Goal: Navigation & Orientation: Find specific page/section

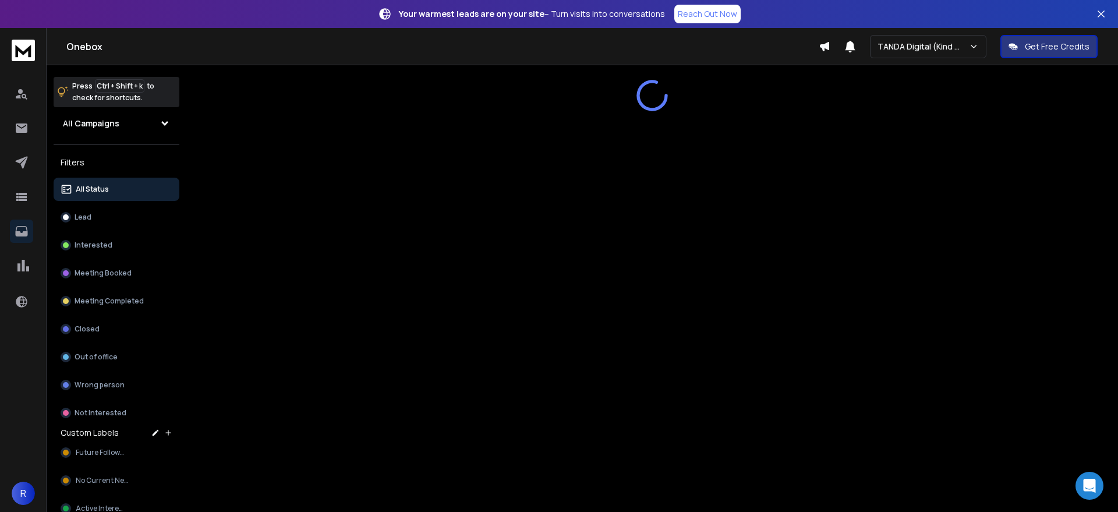
click at [17, 404] on div "R" at bounding box center [23, 272] width 47 height 489
